Goal: Check status: Check status

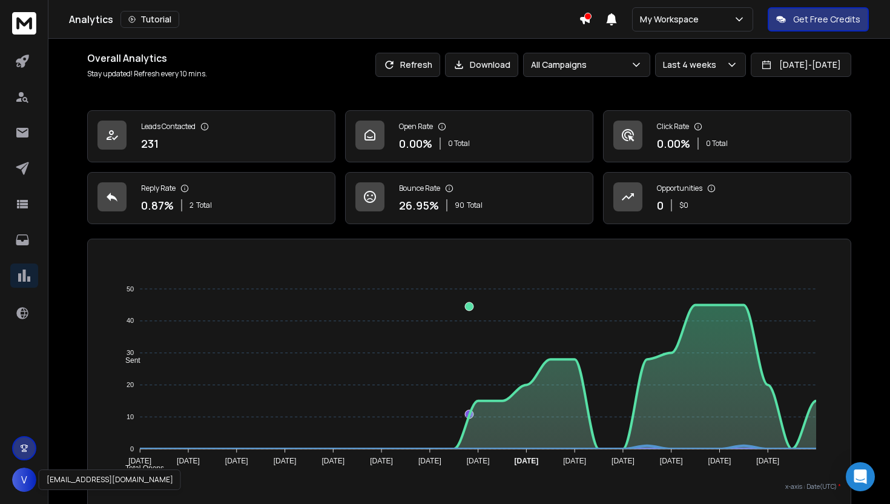
click at [27, 482] on span "V" at bounding box center [24, 479] width 24 height 24
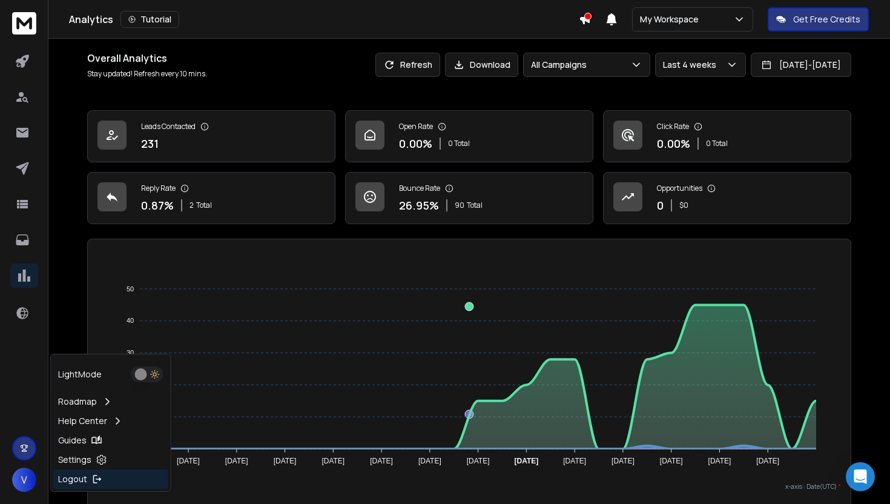
click at [74, 476] on p "Logout" at bounding box center [72, 479] width 29 height 12
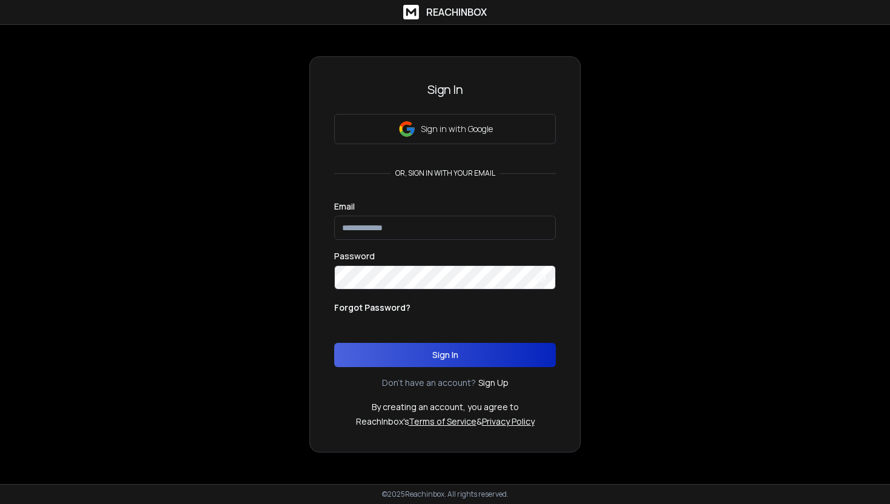
click at [404, 222] on input "email" at bounding box center [445, 228] width 222 height 24
type input "**********"
click at [429, 360] on button "Sign In" at bounding box center [445, 355] width 222 height 24
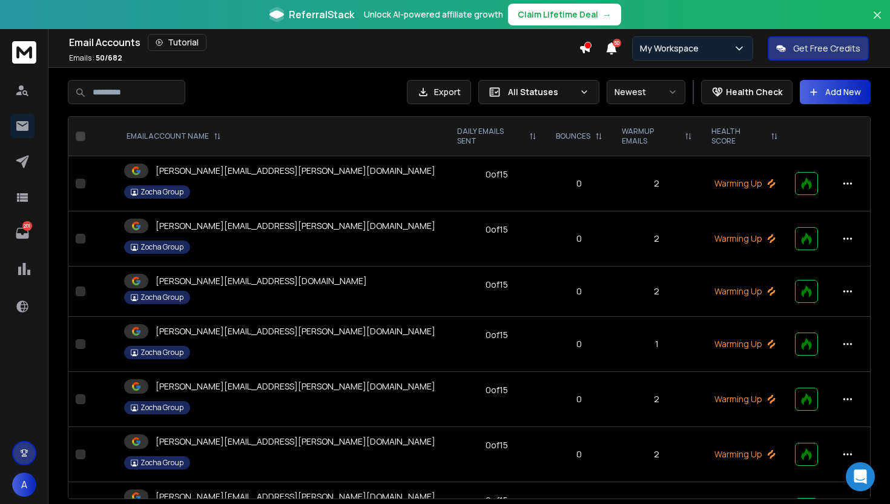
click at [730, 53] on div "My Workspace" at bounding box center [692, 48] width 105 height 12
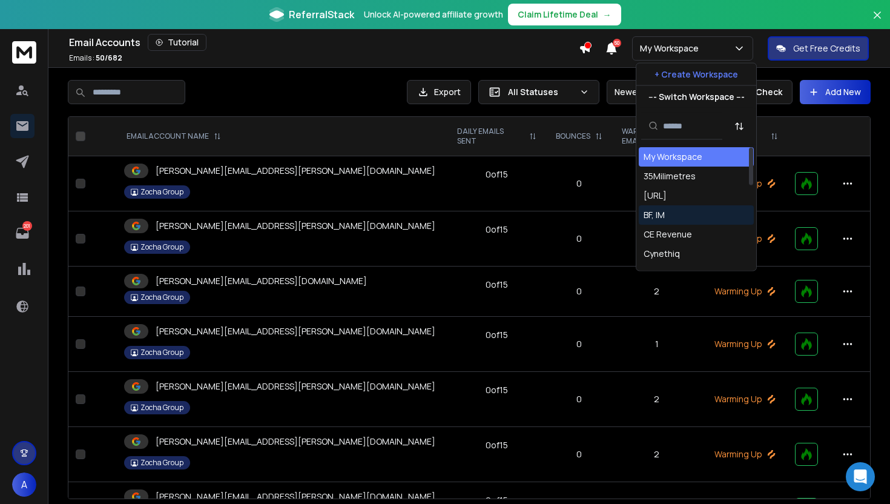
click at [676, 215] on div "BF, IM" at bounding box center [696, 214] width 115 height 19
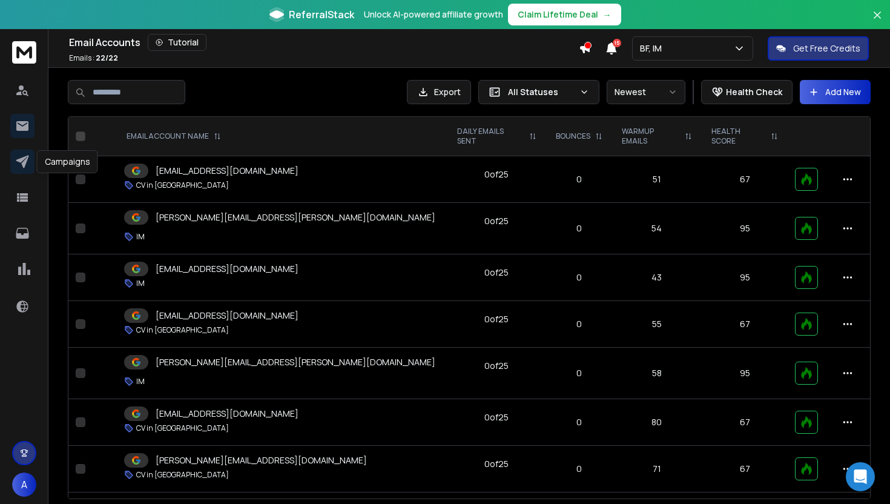
click at [21, 160] on icon at bounding box center [22, 162] width 13 height 13
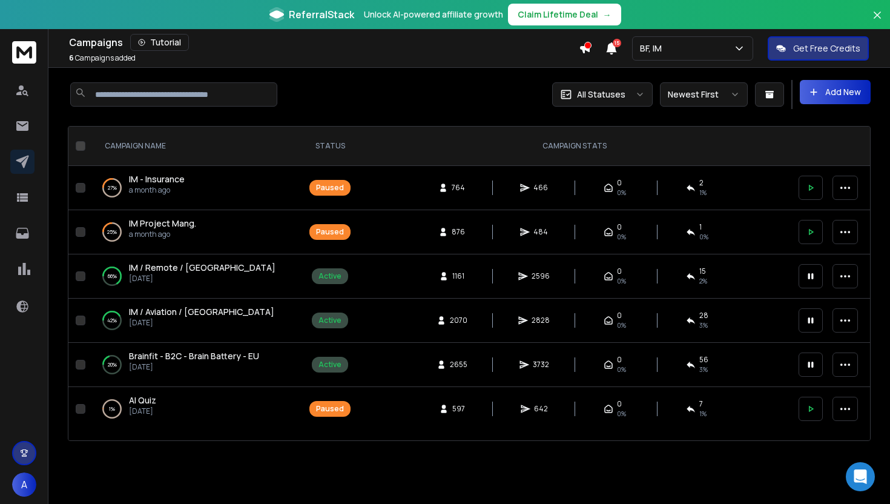
click at [199, 356] on span "Brainfit - B2C - Brain Battery - EU" at bounding box center [194, 356] width 130 height 12
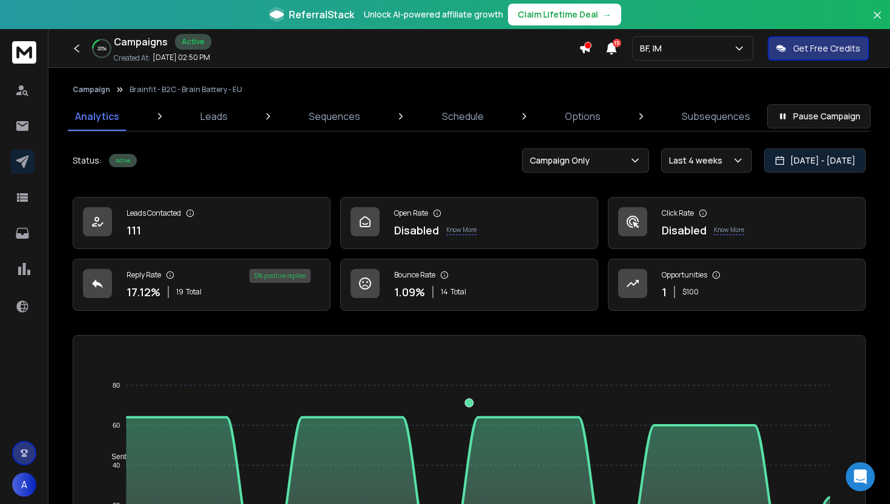
click at [807, 166] on button "[DATE] - [DATE]" at bounding box center [815, 160] width 102 height 24
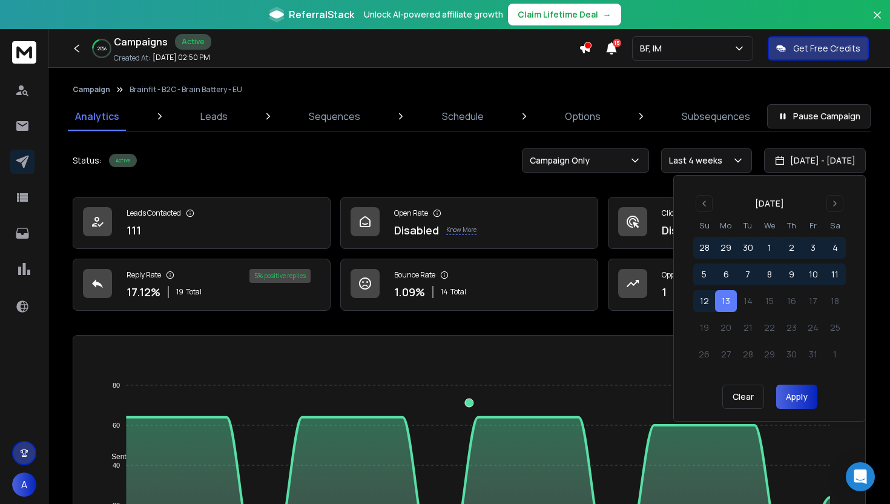
click at [727, 272] on button "6" at bounding box center [726, 274] width 22 height 22
click at [727, 308] on button "13" at bounding box center [726, 301] width 22 height 22
click at [744, 397] on button "Clear" at bounding box center [743, 397] width 42 height 24
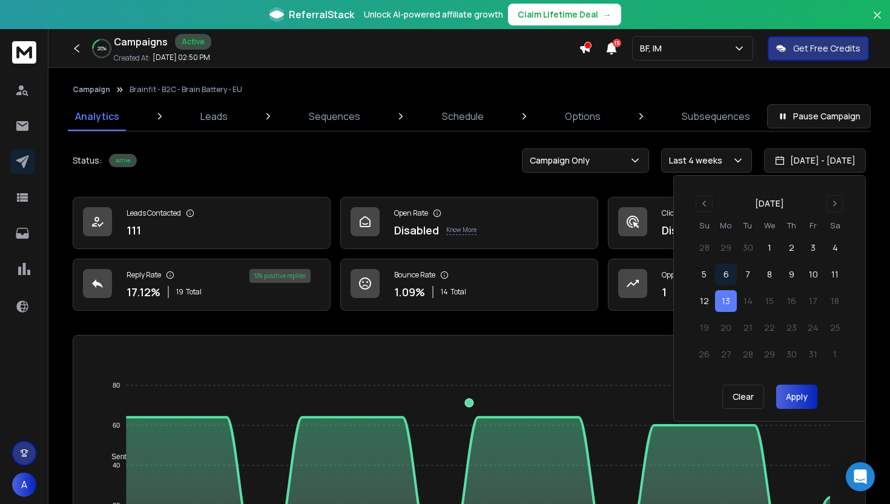
click at [725, 278] on button "6" at bounding box center [726, 274] width 22 height 22
click at [727, 298] on button "13" at bounding box center [726, 301] width 22 height 22
click at [726, 272] on button "6" at bounding box center [726, 274] width 22 height 22
click at [794, 395] on button "Apply" at bounding box center [796, 397] width 41 height 24
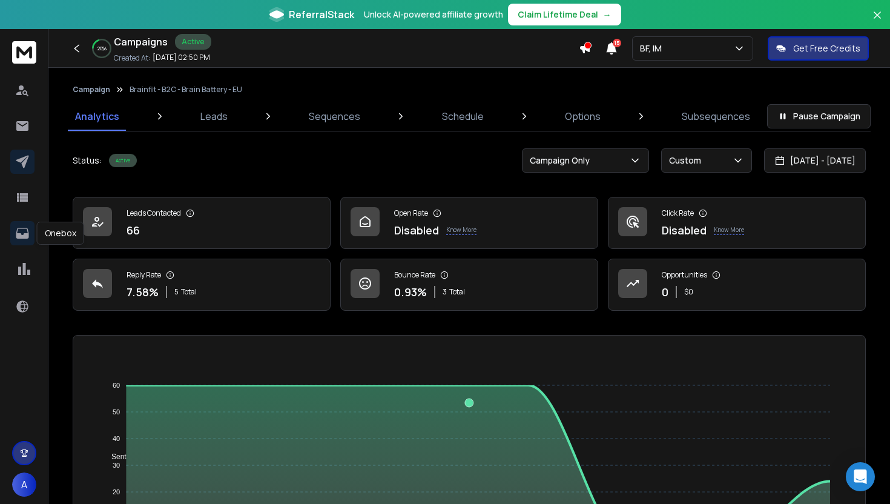
click at [24, 231] on icon at bounding box center [22, 233] width 15 height 15
